Goal: Task Accomplishment & Management: Manage account settings

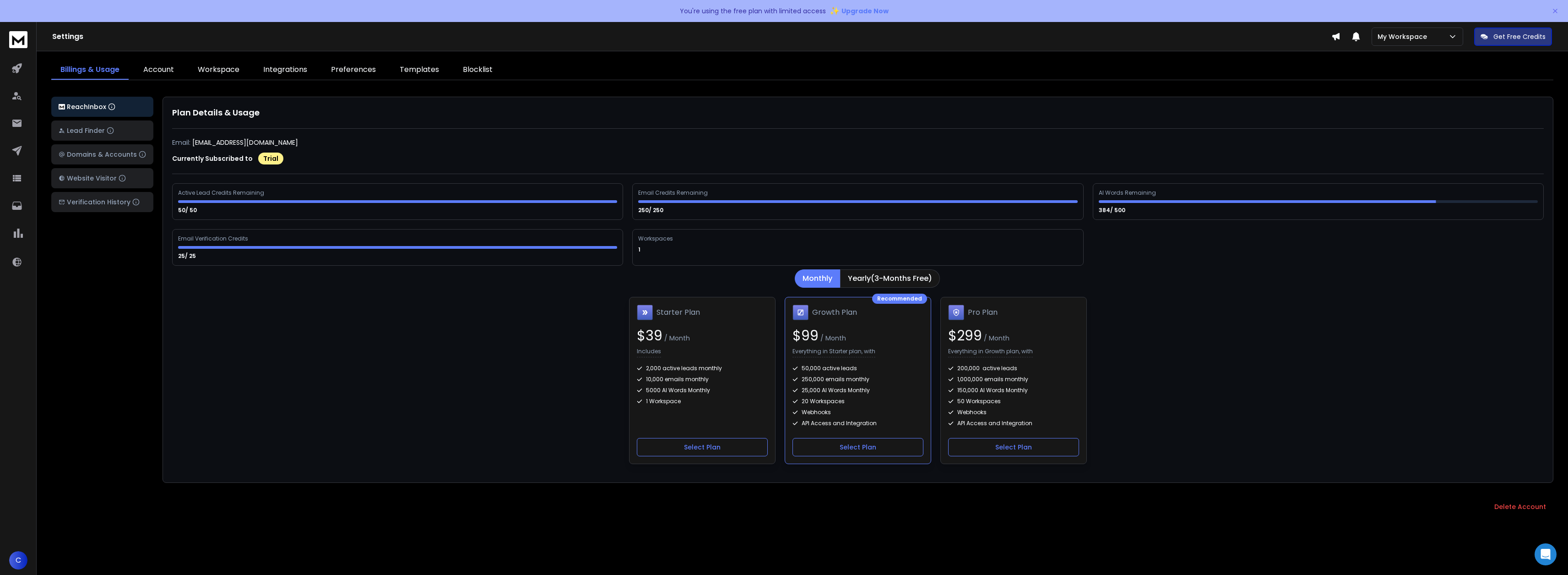
click at [686, 379] on div "10,000 emails monthly" at bounding box center [702, 379] width 131 height 7
click at [704, 448] on button "Select Plan" at bounding box center [702, 447] width 131 height 18
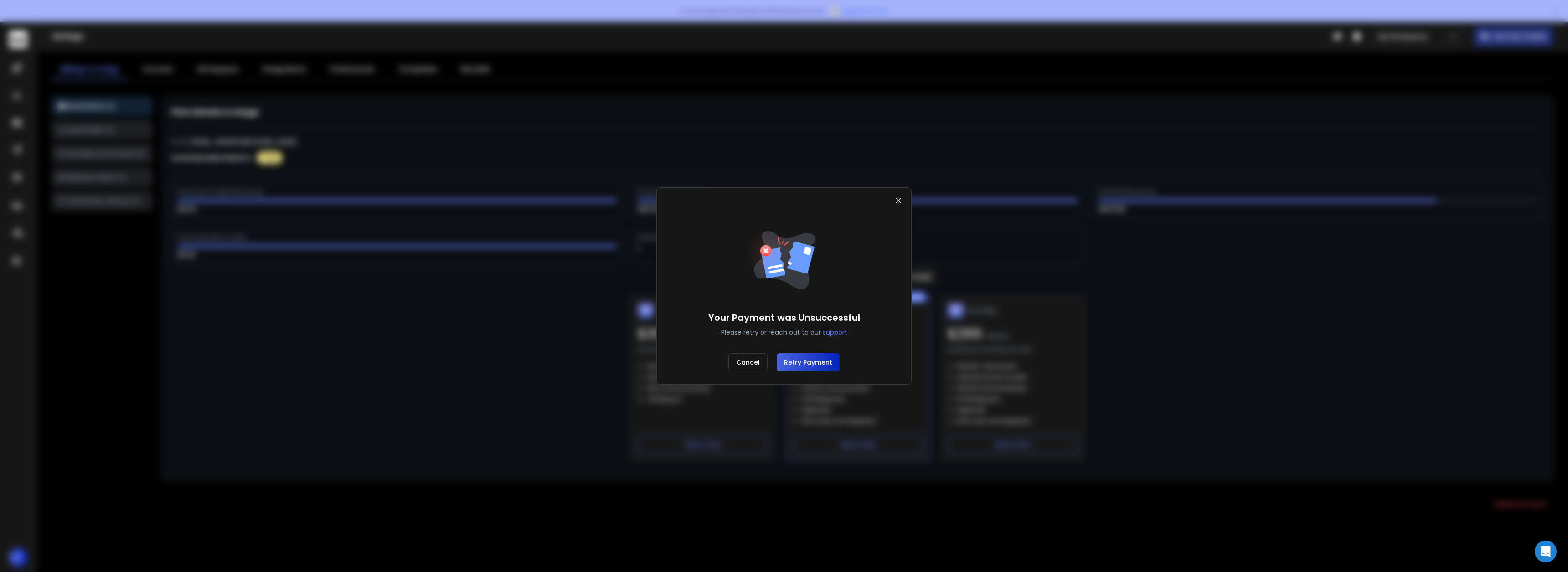
click at [897, 198] on icon at bounding box center [898, 201] width 5 height 5
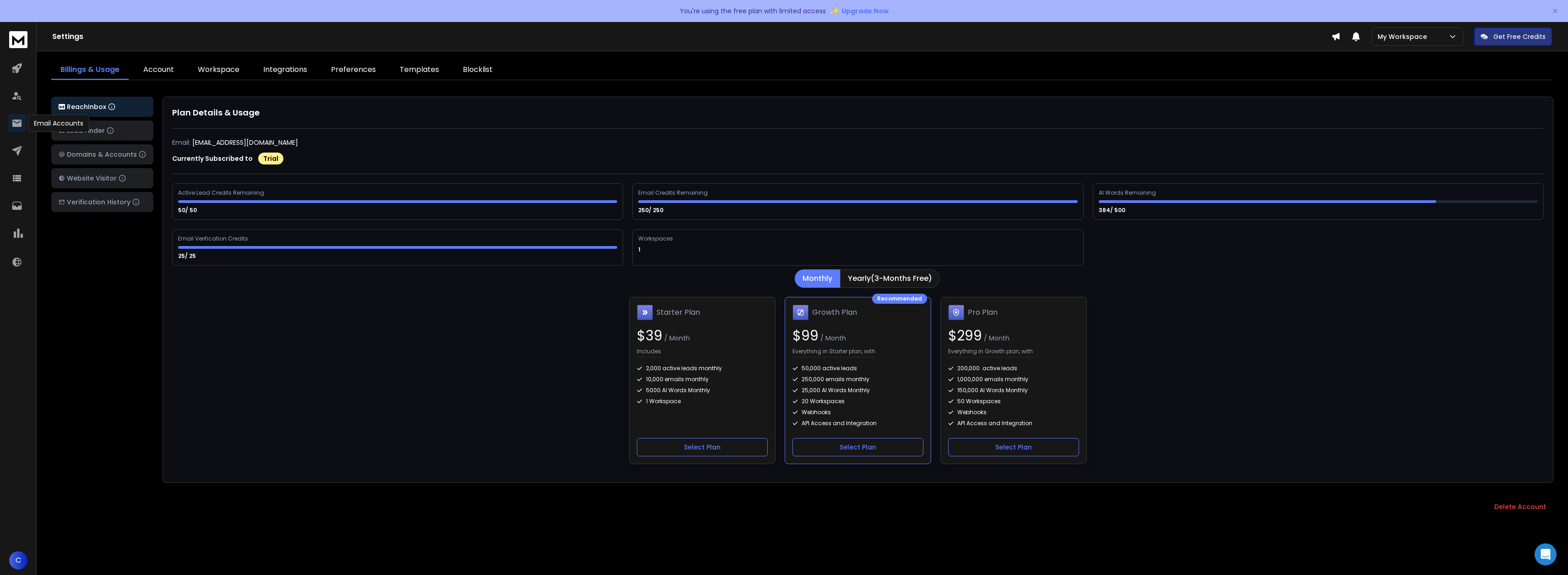
click at [19, 127] on icon at bounding box center [17, 123] width 11 height 11
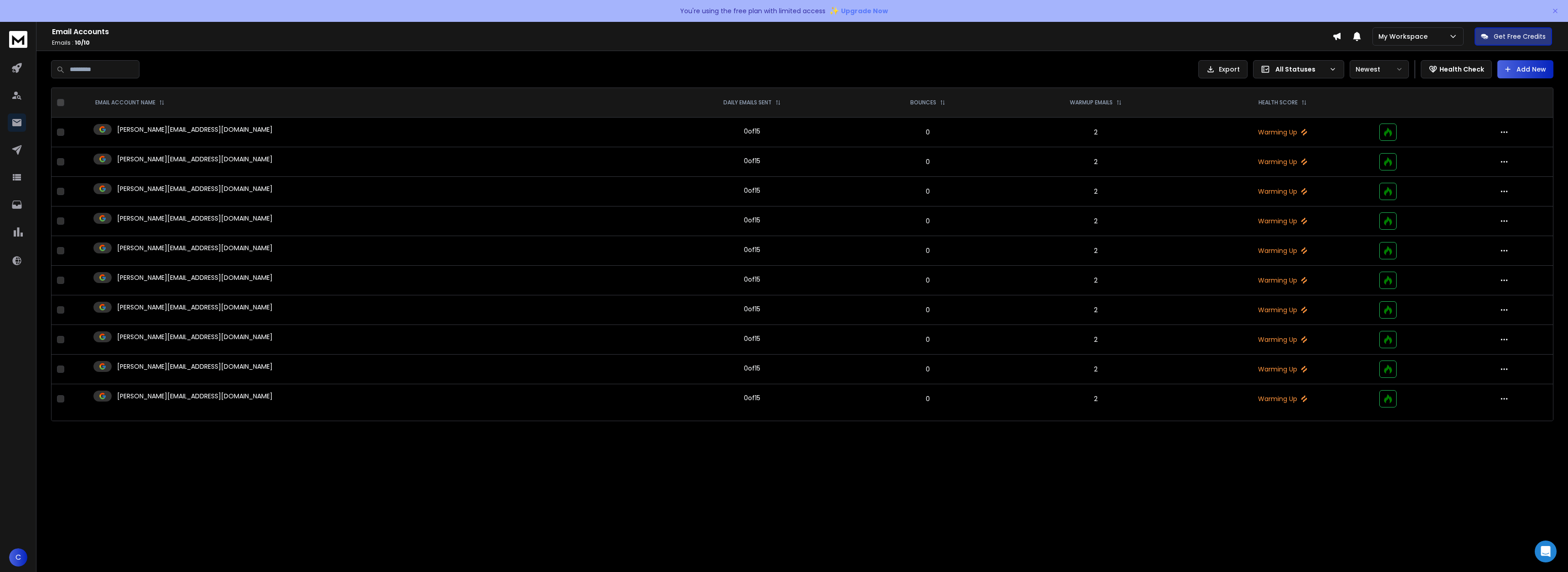
click at [1384, 161] on icon at bounding box center [1387, 161] width 8 height 9
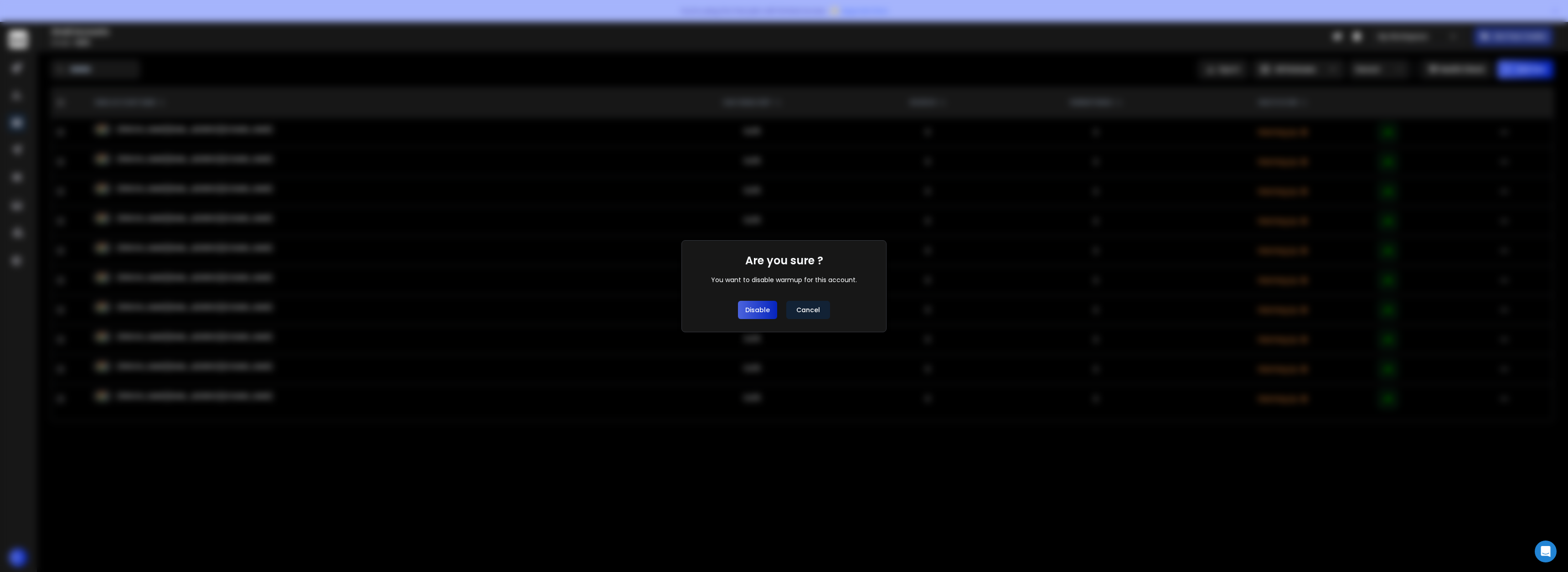
click at [811, 310] on button "Cancel" at bounding box center [808, 310] width 44 height 18
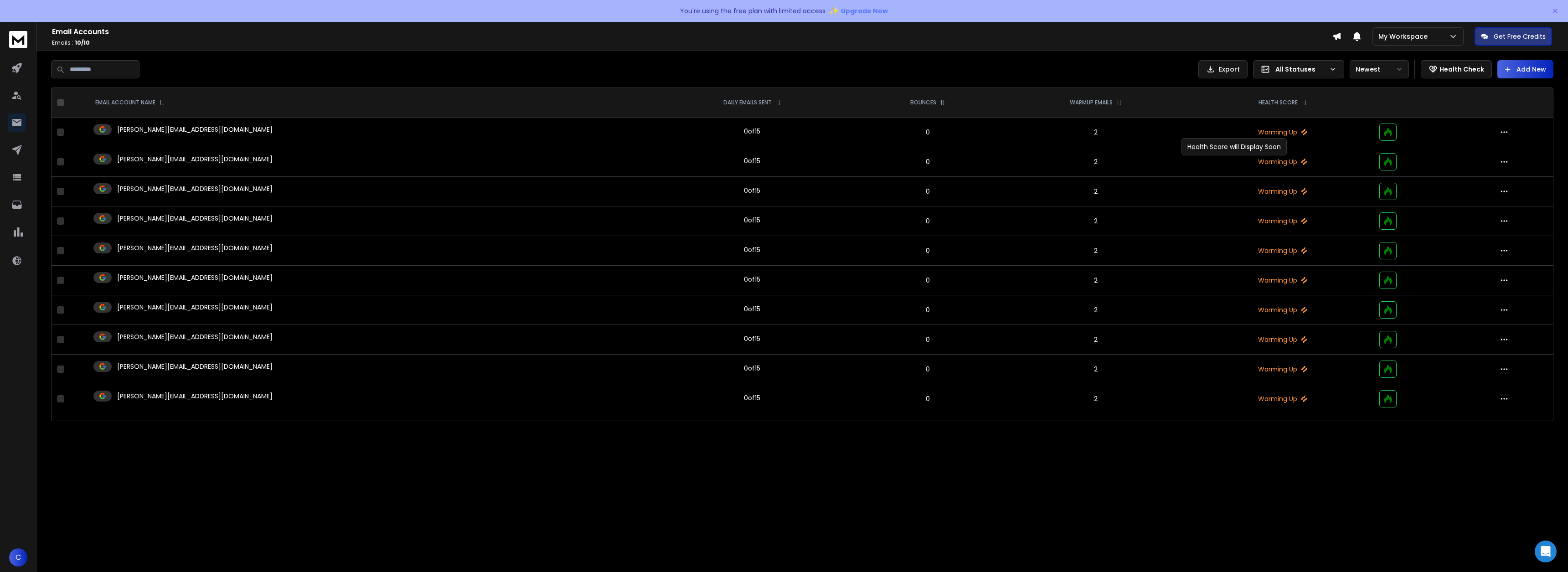
click at [1250, 161] on p "Warming Up" at bounding box center [1283, 161] width 171 height 9
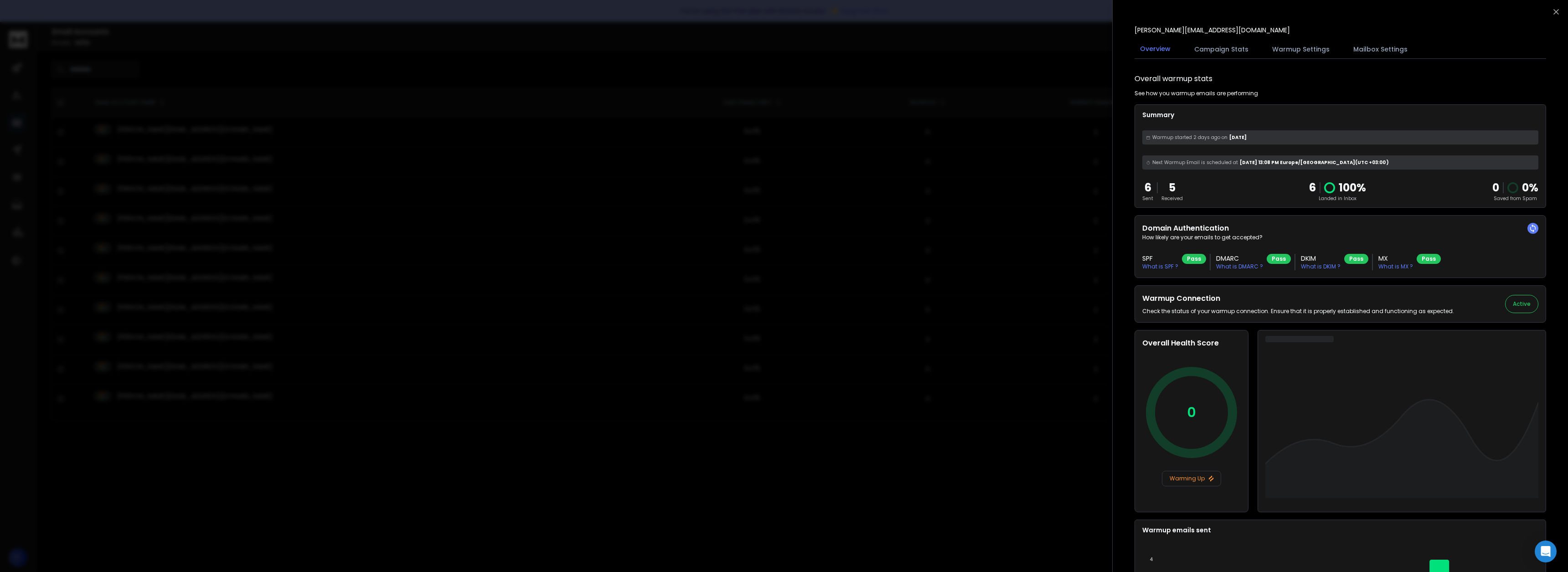
click at [1194, 195] on div "6 Sent 5 Received 6 100 % Landed in Inbox 0 0 % Saved from Spam" at bounding box center [1340, 191] width 396 height 21
click at [1228, 46] on button "Campaign Stats" at bounding box center [1221, 49] width 65 height 20
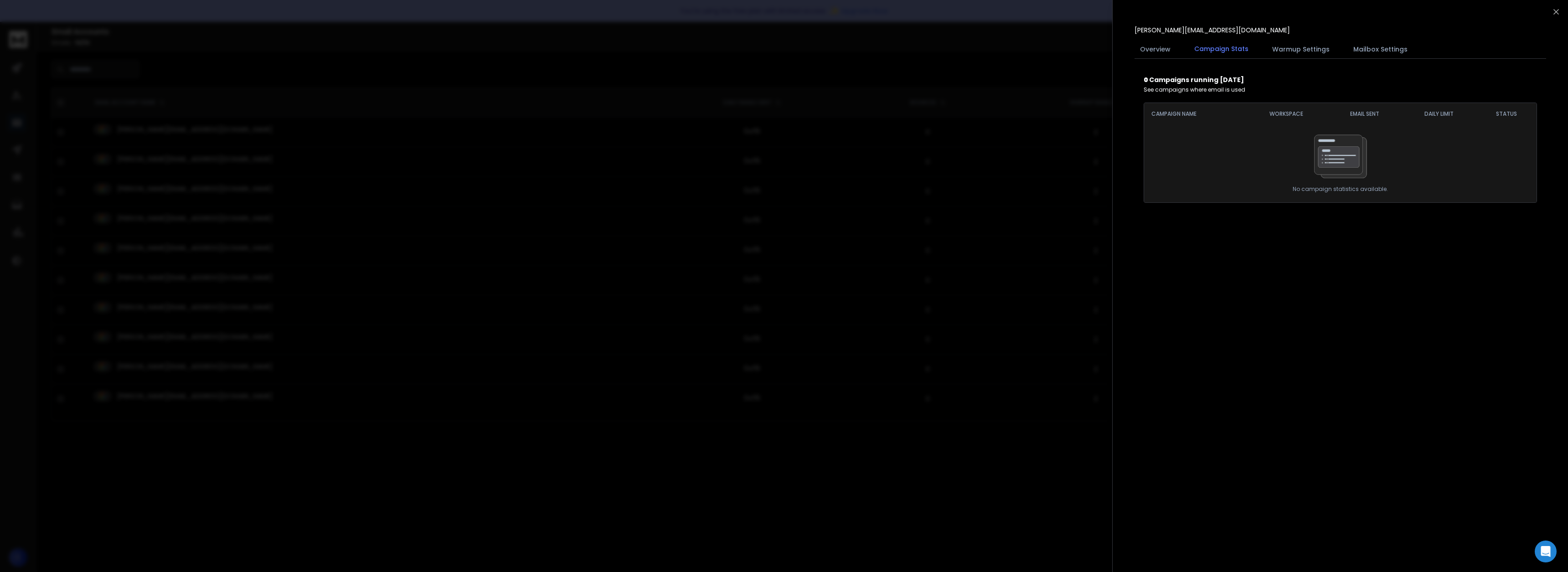
click at [1279, 46] on button "Warmup Settings" at bounding box center [1301, 49] width 68 height 20
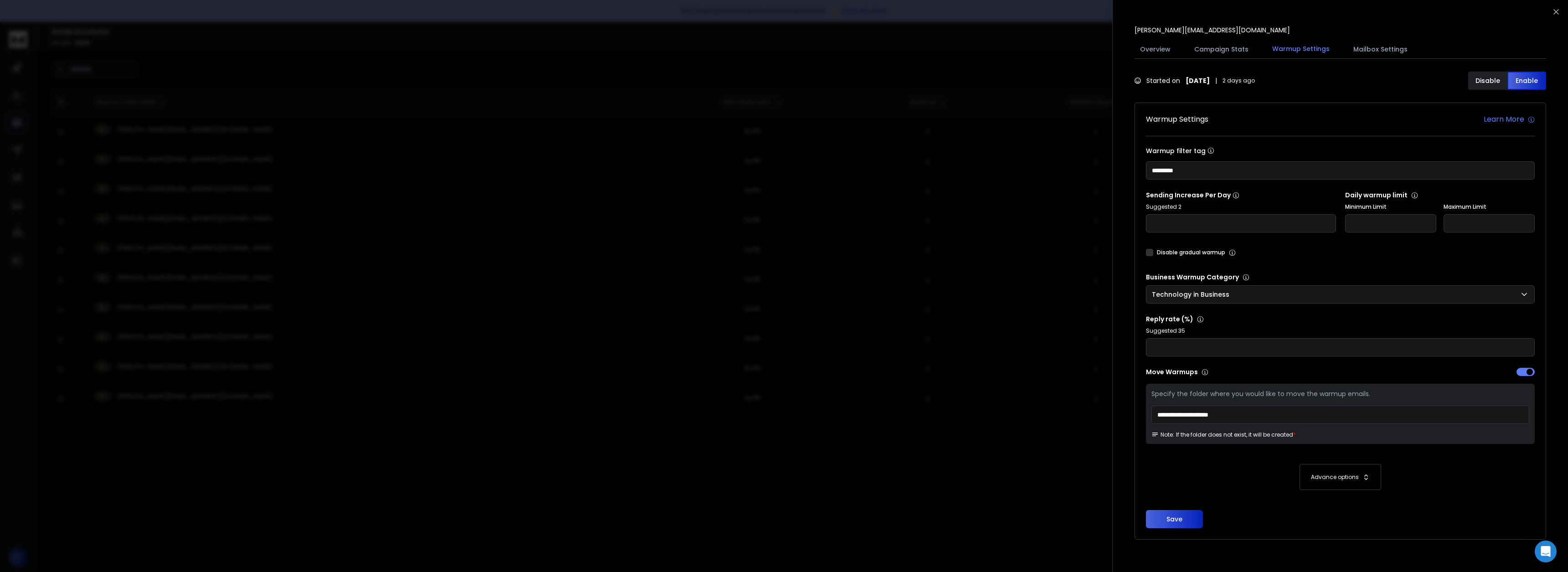
click at [1385, 44] on button "Mailbox Settings" at bounding box center [1380, 49] width 65 height 20
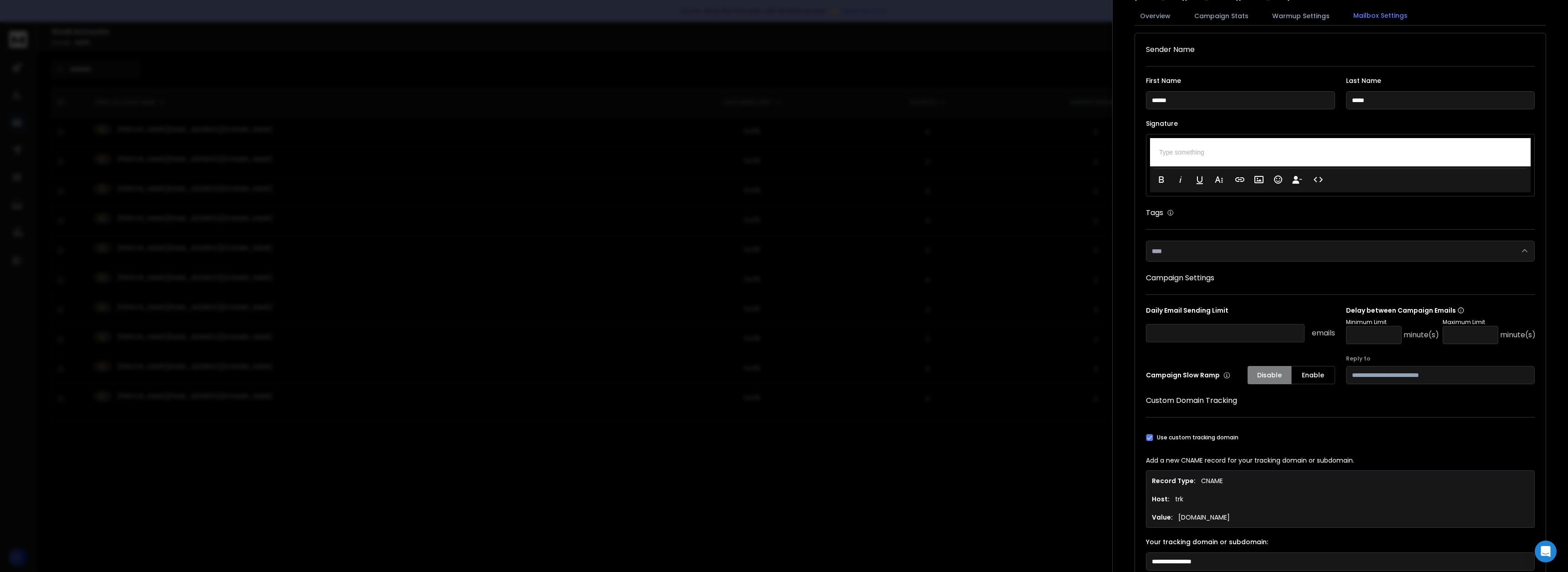
scroll to position [122, 0]
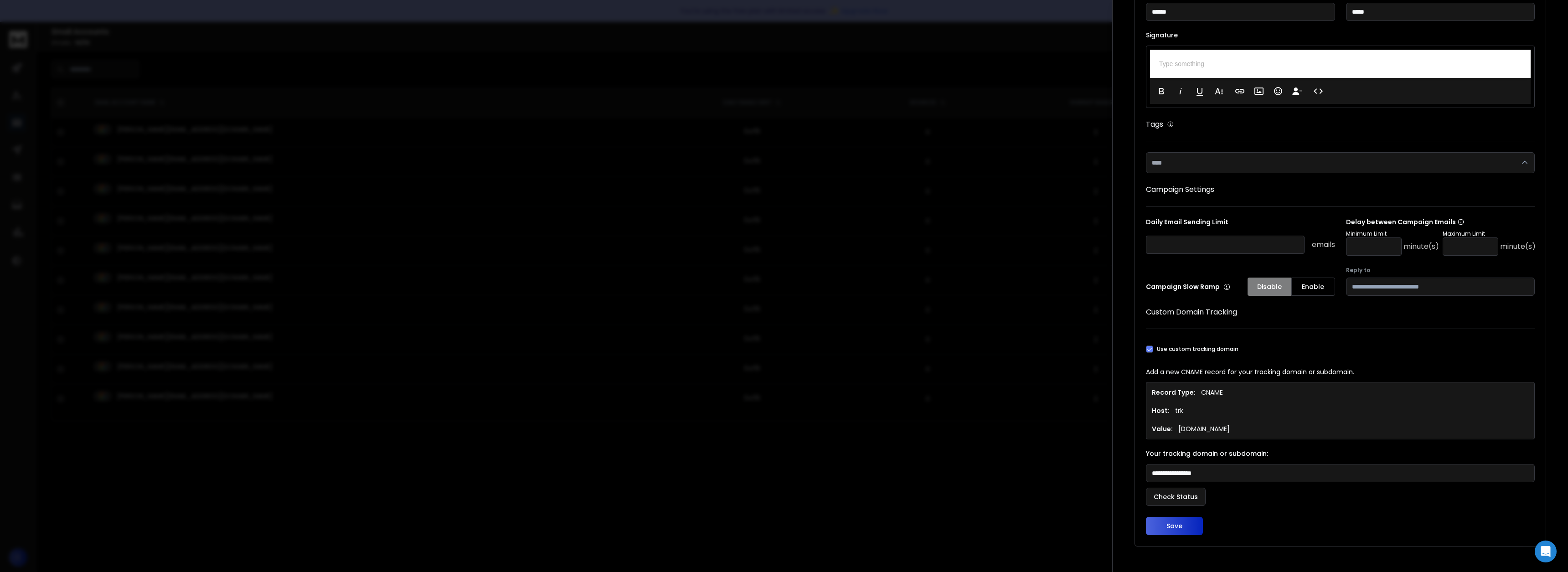
drag, startPoint x: 1166, startPoint y: 495, endPoint x: 1172, endPoint y: 494, distance: 6.1
click at [1166, 495] on button "Check Status" at bounding box center [1176, 497] width 60 height 18
click at [935, 163] on div at bounding box center [784, 286] width 1568 height 572
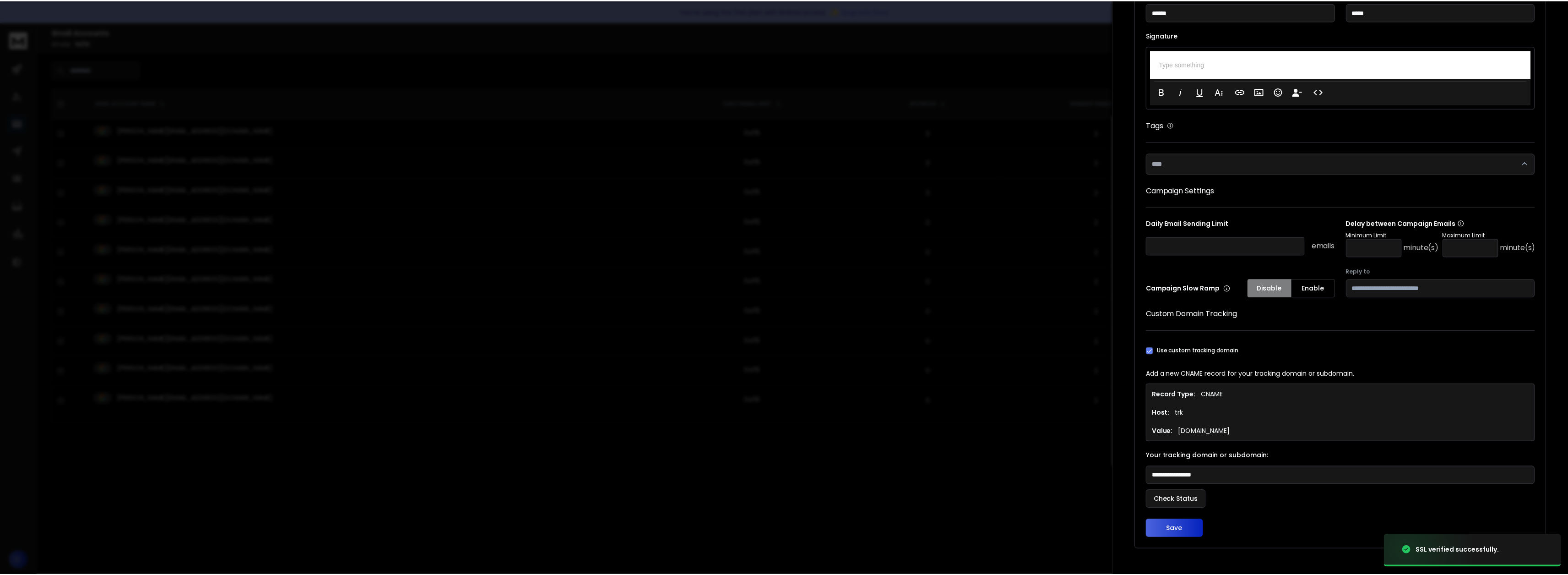
scroll to position [0, 0]
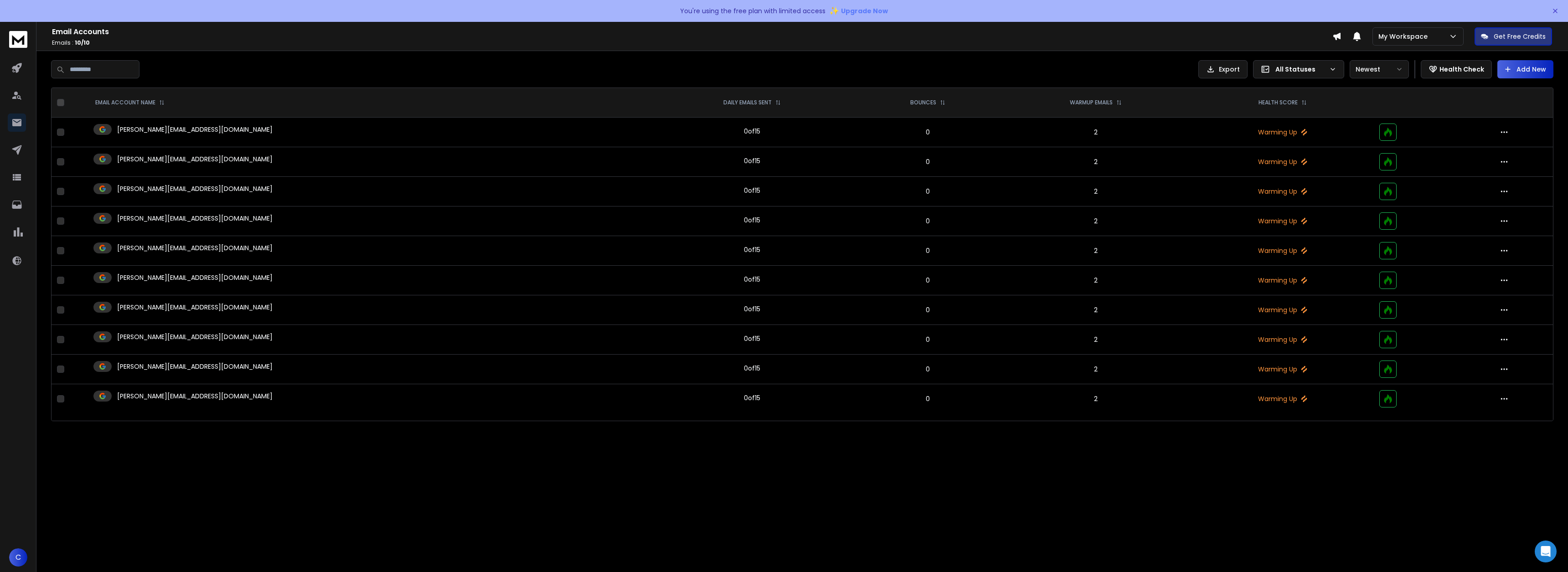
click at [1555, 10] on icon "Close notification" at bounding box center [1555, 11] width 7 height 7
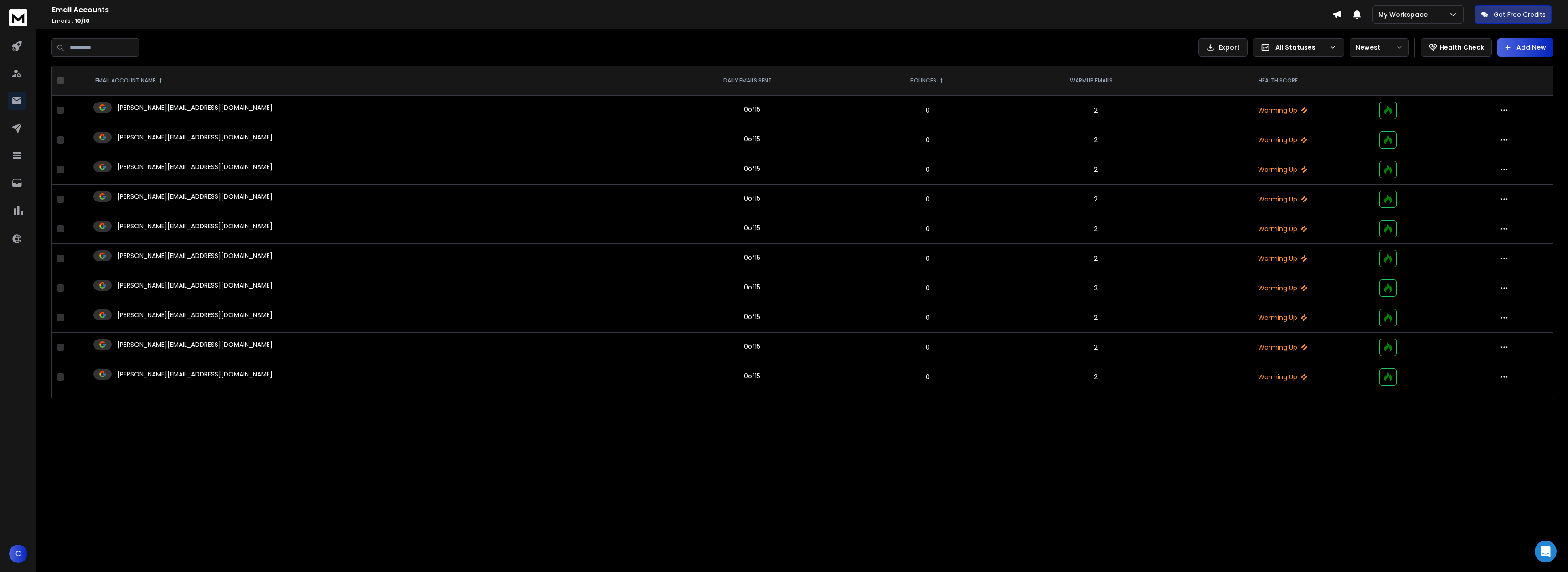
drag, startPoint x: 179, startPoint y: 518, endPoint x: 180, endPoint y: 215, distance: 303.0
click at [179, 517] on div "Your warmest leads are on your site – Turn visits into conversations Reach Out …" at bounding box center [784, 286] width 1568 height 572
click at [17, 21] on img at bounding box center [18, 18] width 18 height 17
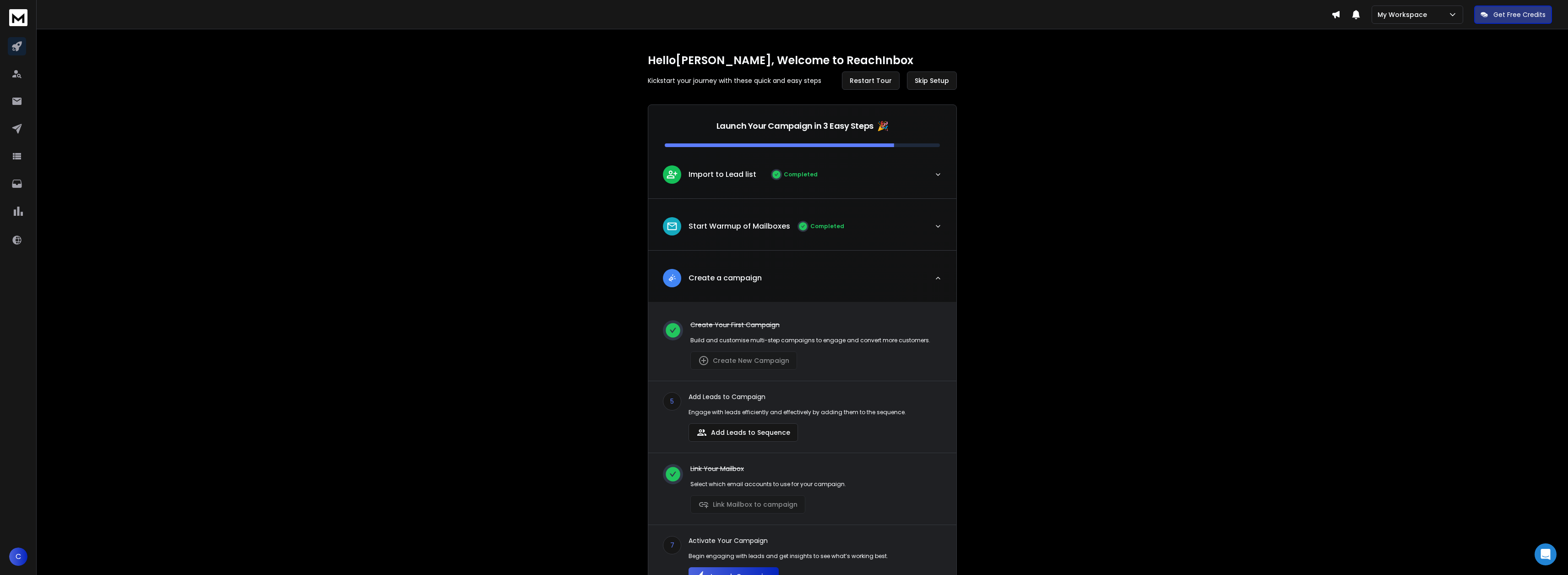
scroll to position [53, 0]
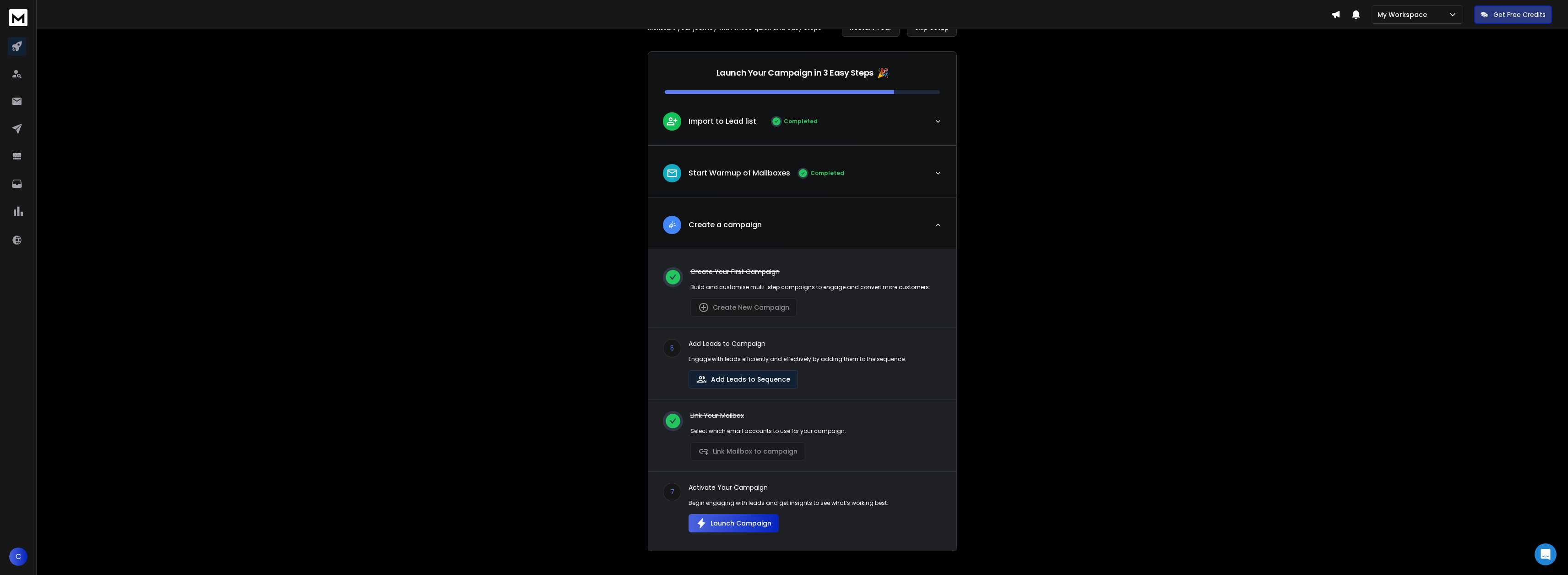
click at [746, 380] on button "Add Leads to Sequence" at bounding box center [743, 379] width 109 height 18
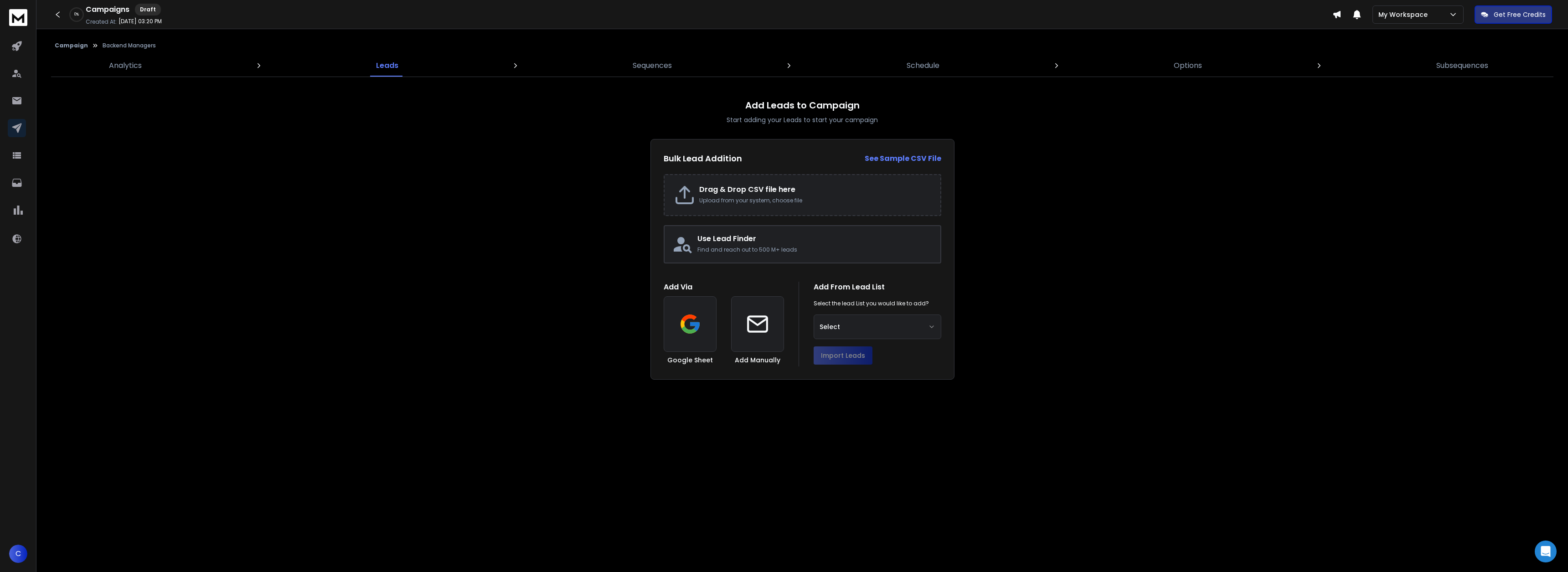
click at [866, 326] on button "Select" at bounding box center [878, 327] width 128 height 24
click at [860, 349] on div "Backend" at bounding box center [848, 352] width 32 height 11
click at [953, 422] on div "Your warmest leads are on your site – Turn visits into conversations Reach Out …" at bounding box center [784, 286] width 1568 height 572
click at [849, 358] on button "Import Leads" at bounding box center [843, 355] width 59 height 18
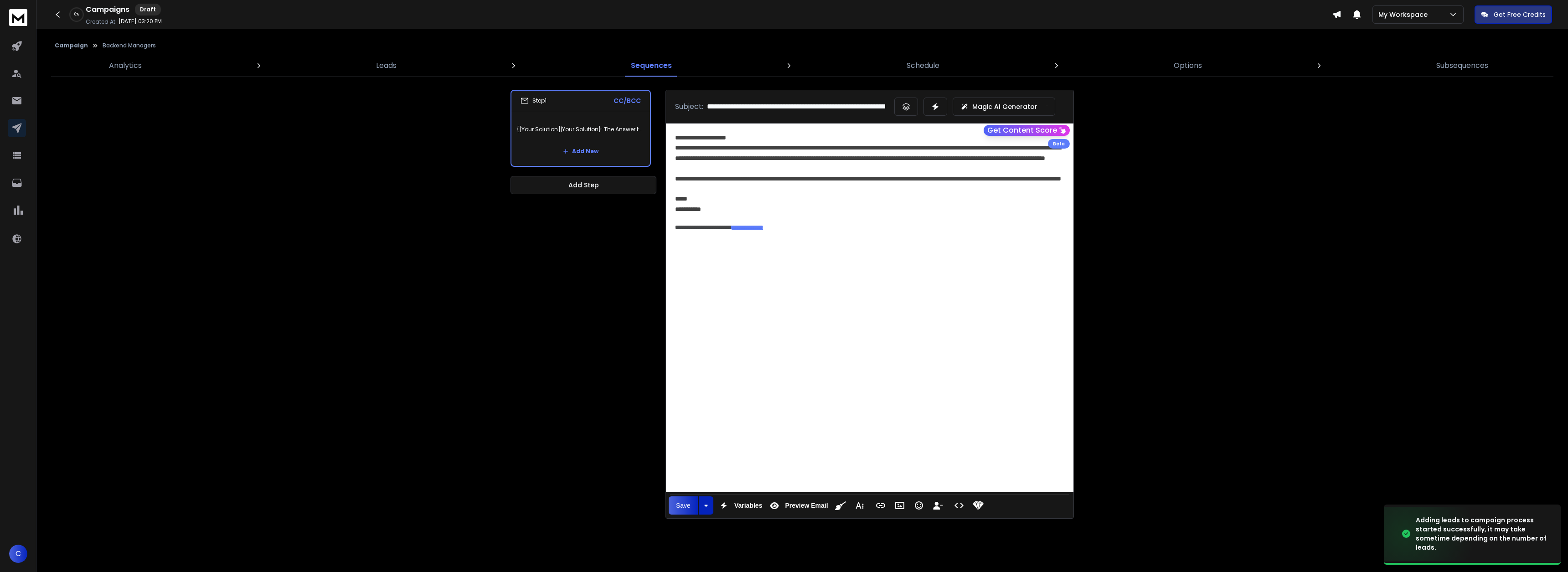
click at [452, 340] on div "**********" at bounding box center [802, 304] width 1502 height 436
click at [947, 359] on div "**********" at bounding box center [869, 308] width 407 height 369
click at [1387, 199] on div "**********" at bounding box center [802, 304] width 1502 height 436
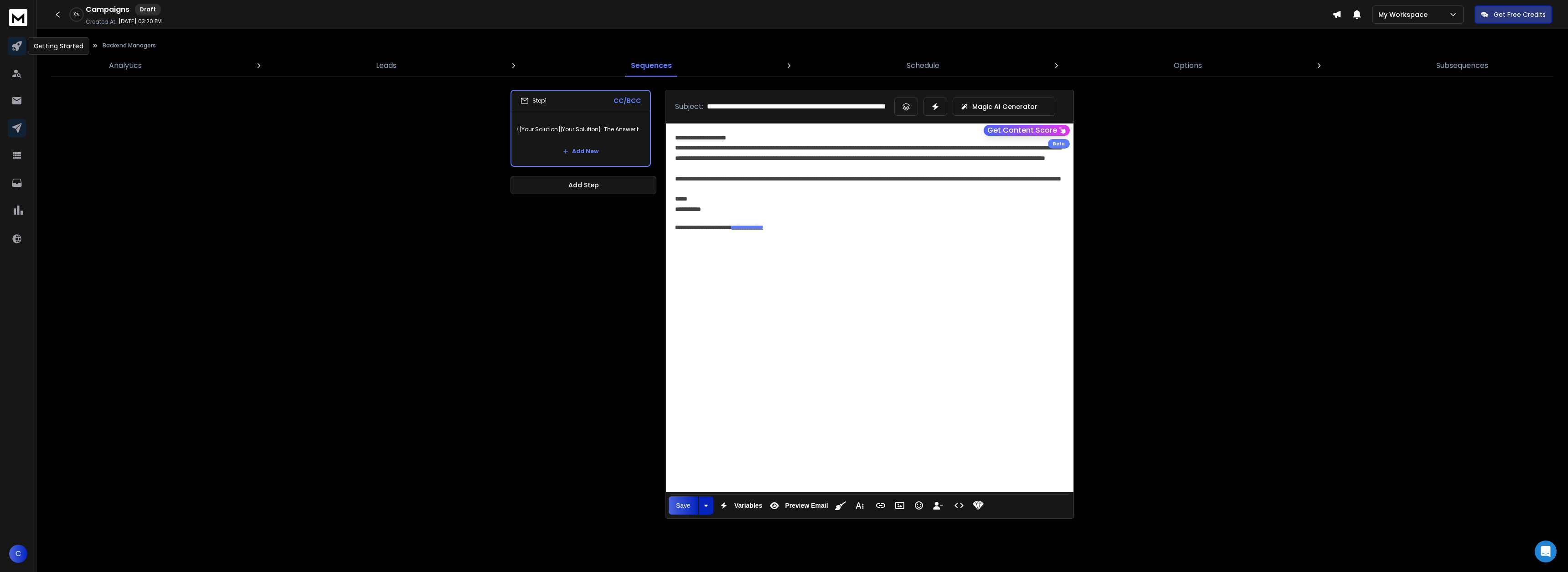
click at [18, 47] on icon at bounding box center [16, 46] width 10 height 10
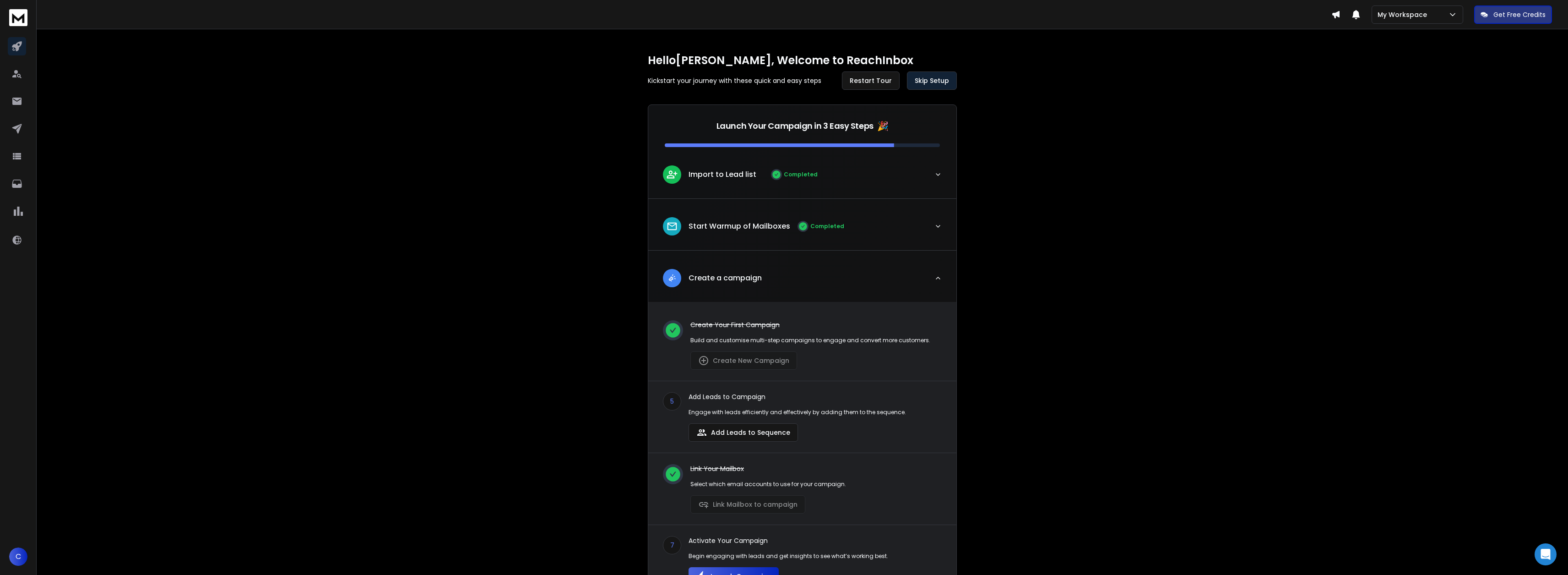
click at [932, 86] on button "Skip Setup" at bounding box center [932, 81] width 50 height 18
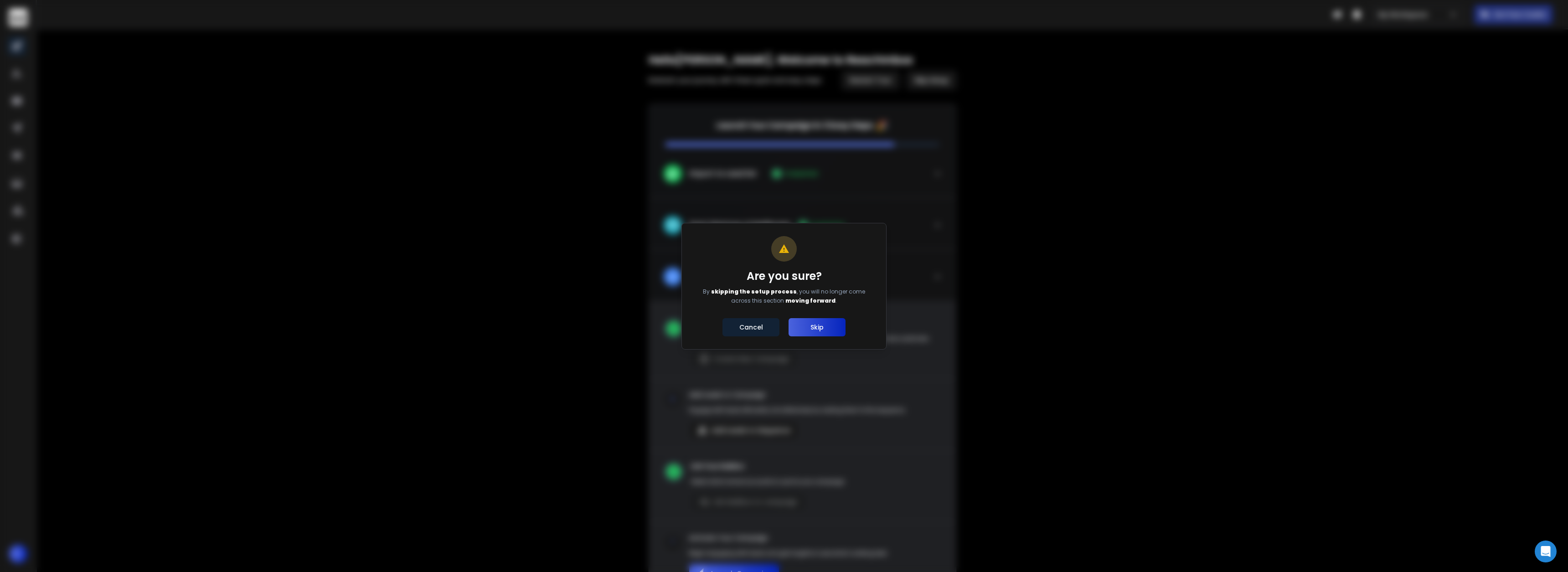
click at [824, 329] on button "Skip" at bounding box center [817, 327] width 57 height 18
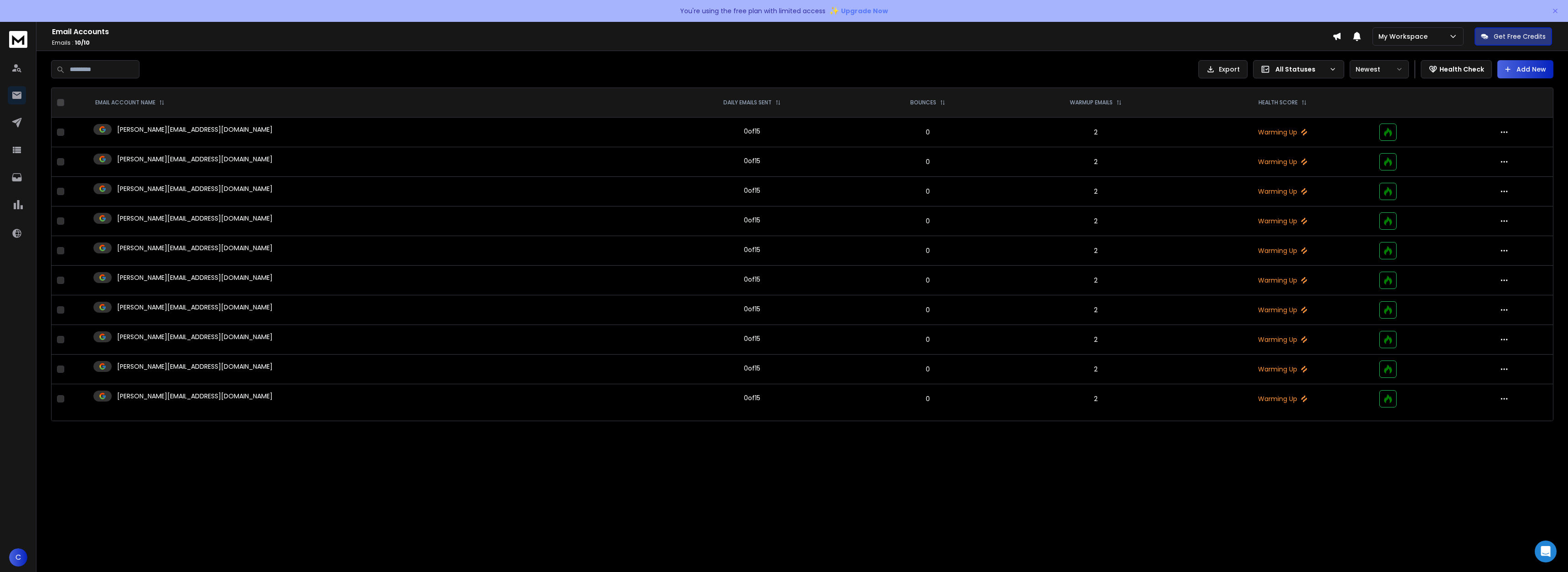
click at [13, 37] on img at bounding box center [18, 40] width 18 height 17
click at [19, 37] on img at bounding box center [18, 40] width 18 height 17
click at [16, 70] on icon at bounding box center [17, 68] width 11 height 11
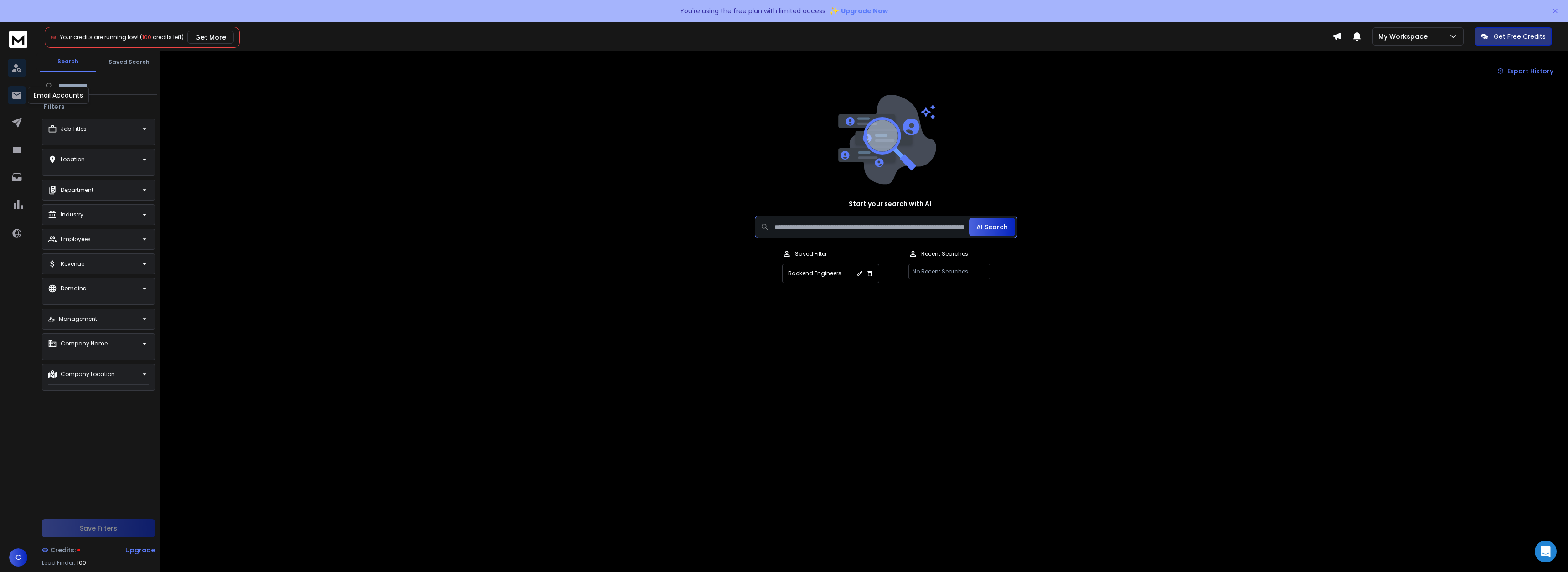
click at [17, 99] on icon at bounding box center [17, 96] width 11 height 11
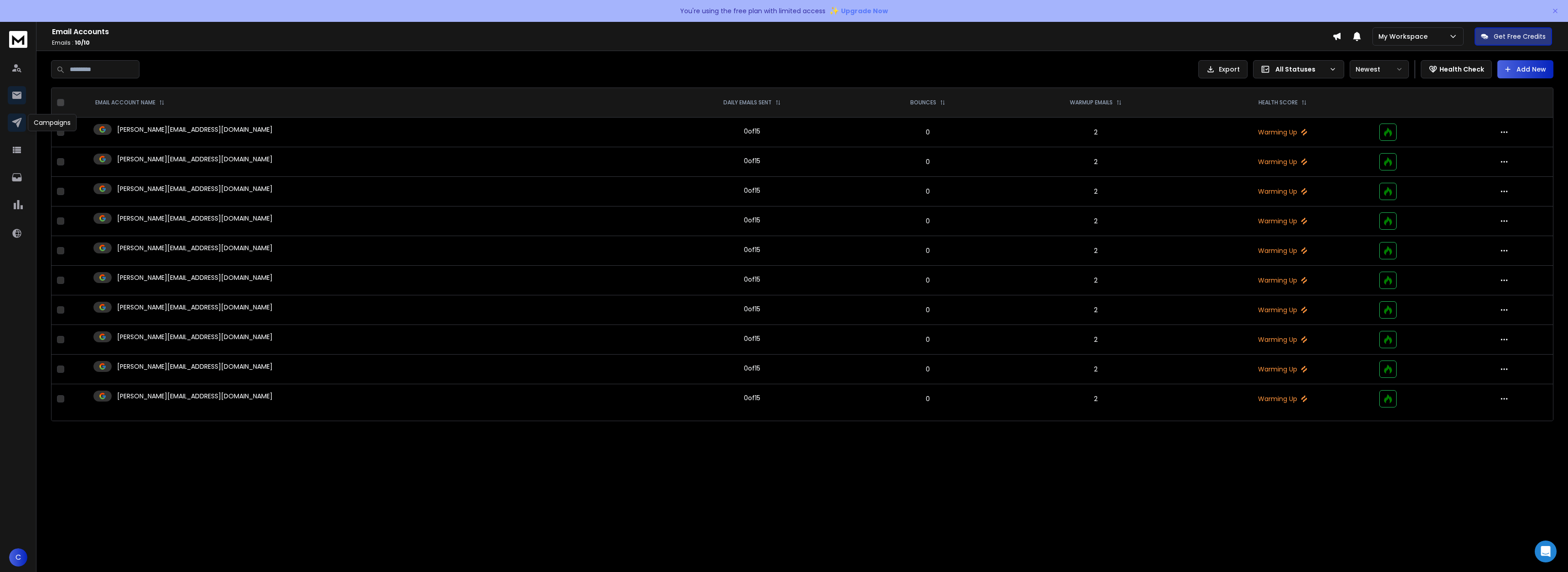
click at [16, 123] on icon at bounding box center [17, 122] width 11 height 11
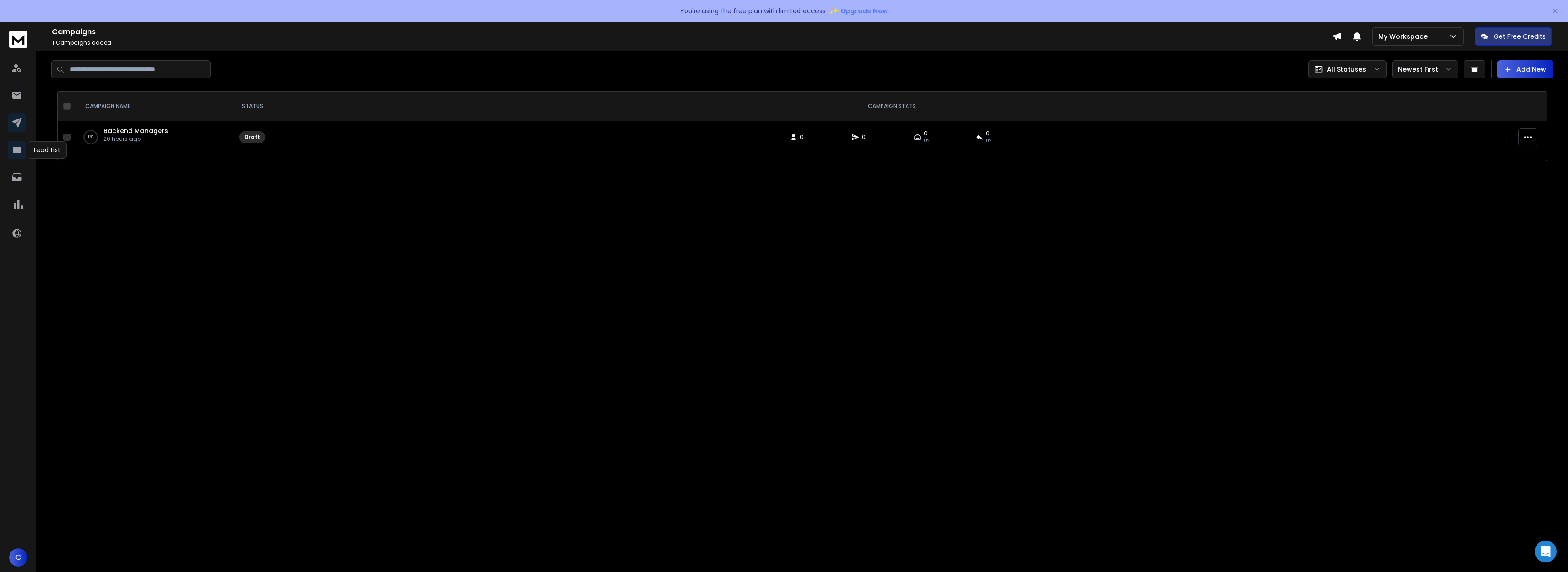
click at [19, 157] on link at bounding box center [17, 150] width 18 height 18
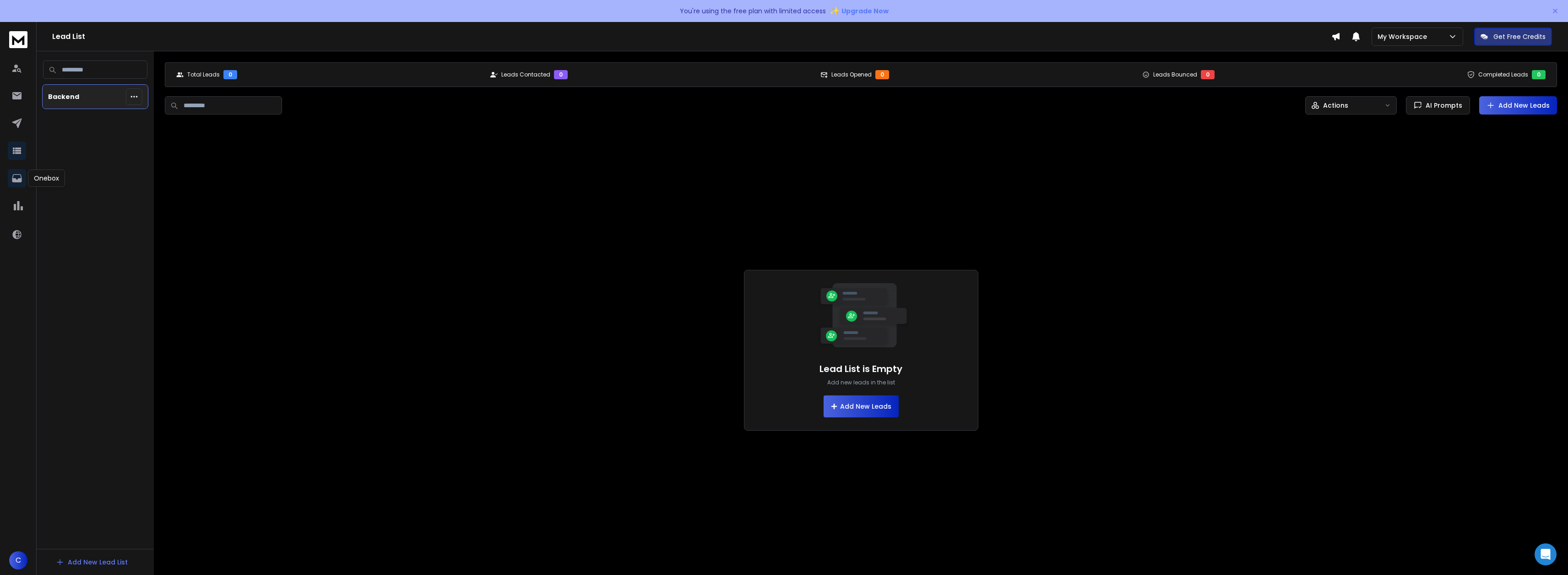
click at [16, 182] on icon at bounding box center [17, 178] width 10 height 8
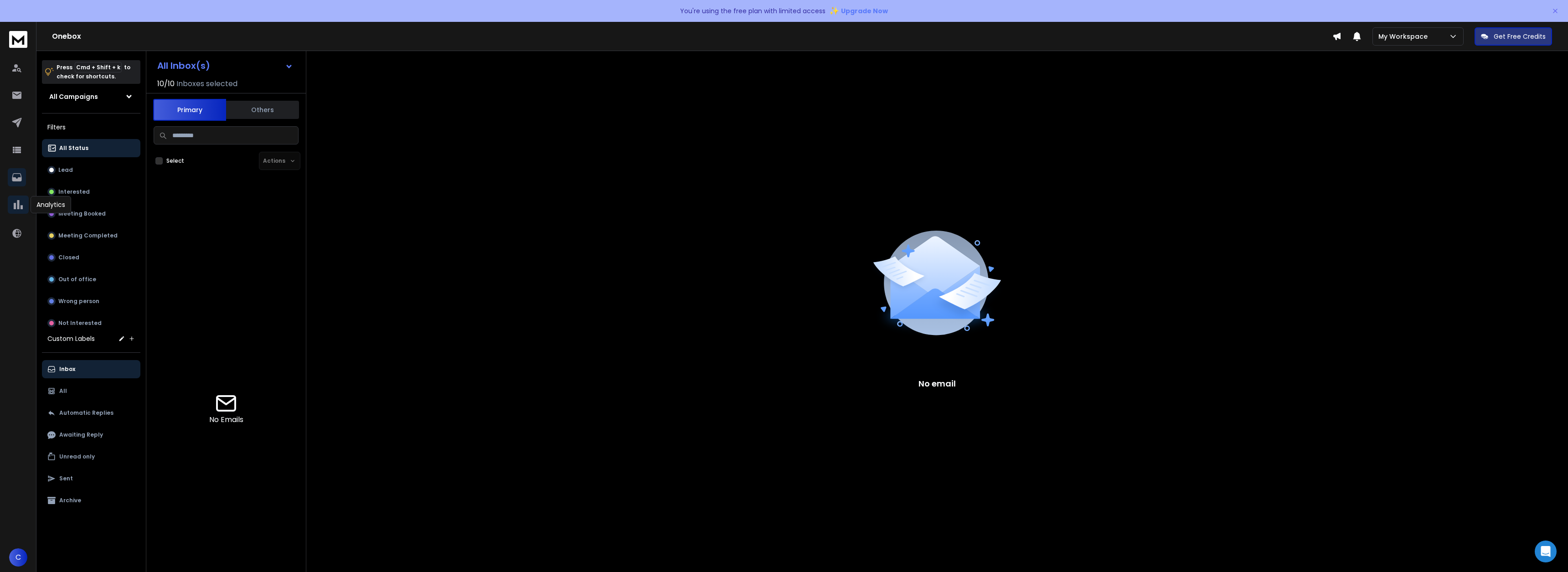
click at [19, 206] on icon at bounding box center [18, 204] width 9 height 9
